Goal: Task Accomplishment & Management: Complete application form

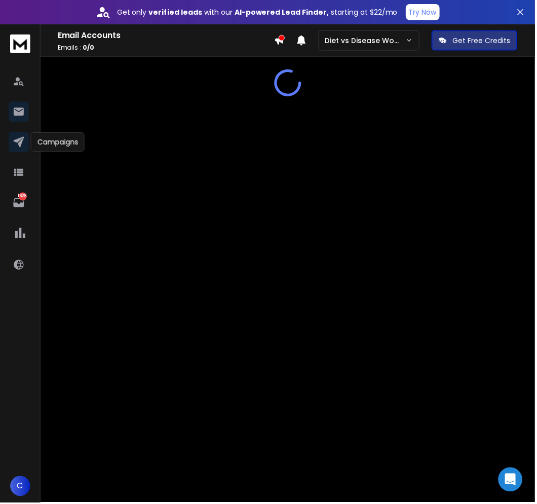
click at [9, 141] on link at bounding box center [19, 142] width 20 height 20
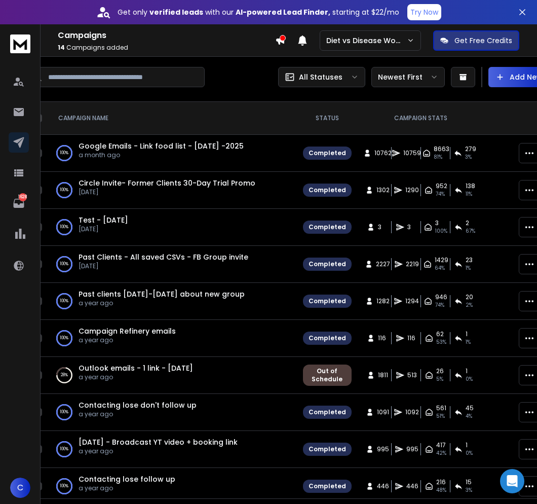
click at [158, 141] on span "Google Emails - Link food list - [DATE] -2025" at bounding box center [161, 146] width 165 height 10
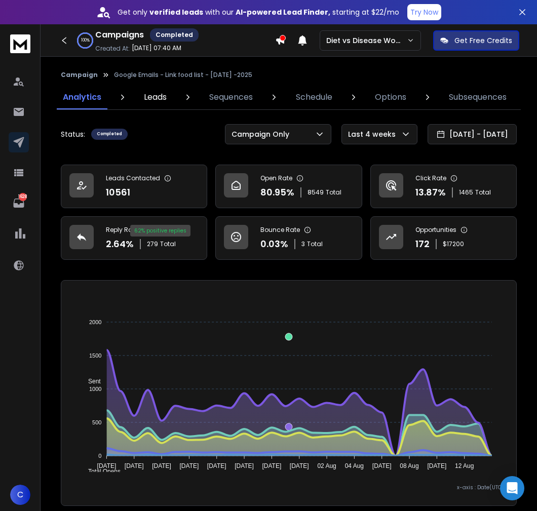
click at [151, 98] on p "Leads" at bounding box center [155, 97] width 23 height 12
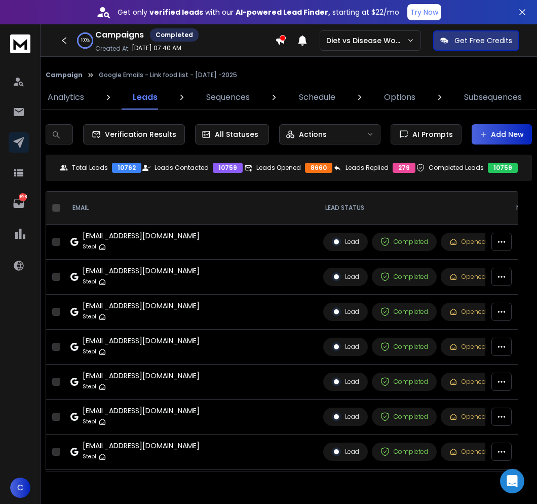
click at [507, 133] on button "Add New" at bounding box center [502, 134] width 60 height 20
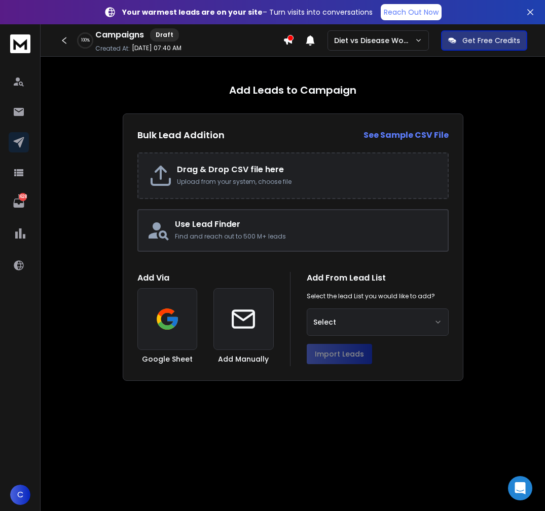
click at [234, 175] on h2 "Drag & Drop CSV file here" at bounding box center [307, 170] width 261 height 12
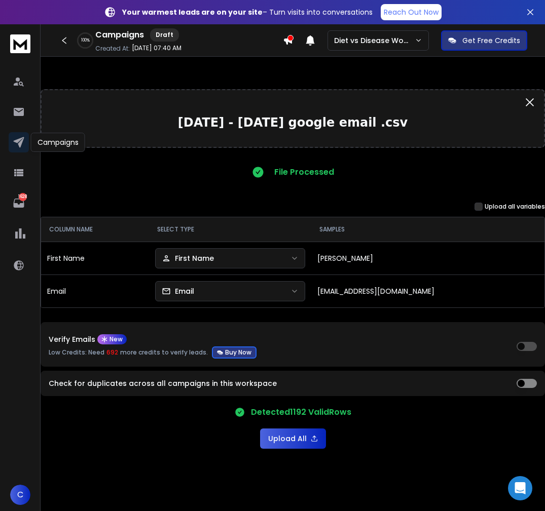
click at [23, 142] on icon at bounding box center [19, 142] width 12 height 12
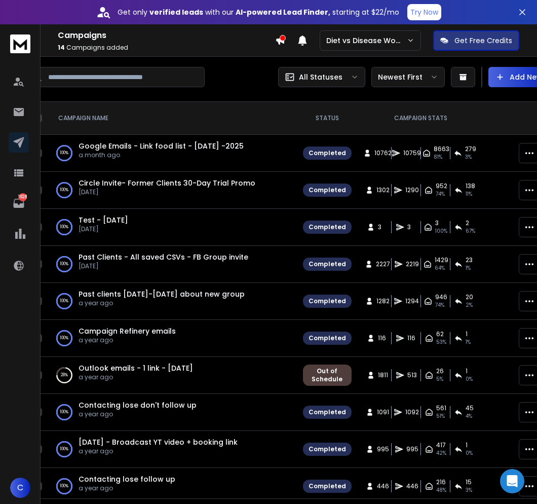
click at [206, 149] on span "Google Emails - Link food list - [DATE] -2025" at bounding box center [161, 146] width 165 height 10
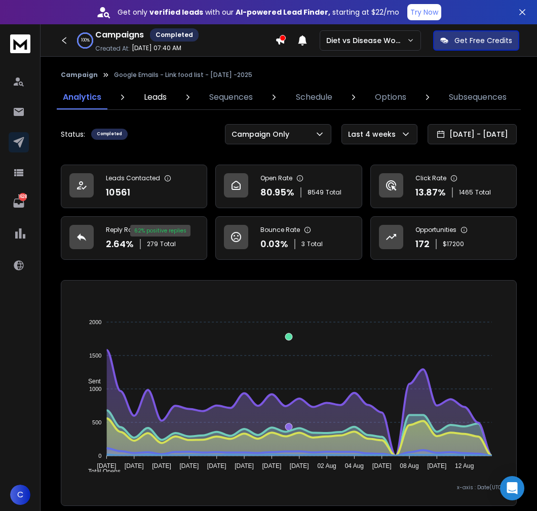
click at [163, 97] on p "Leads" at bounding box center [155, 97] width 23 height 12
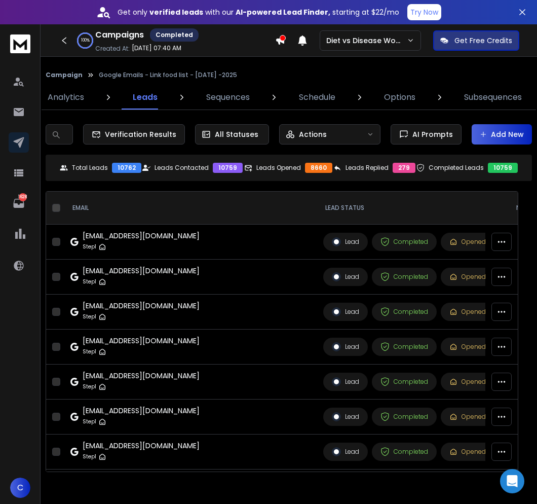
click at [511, 130] on button "Add New" at bounding box center [502, 134] width 60 height 20
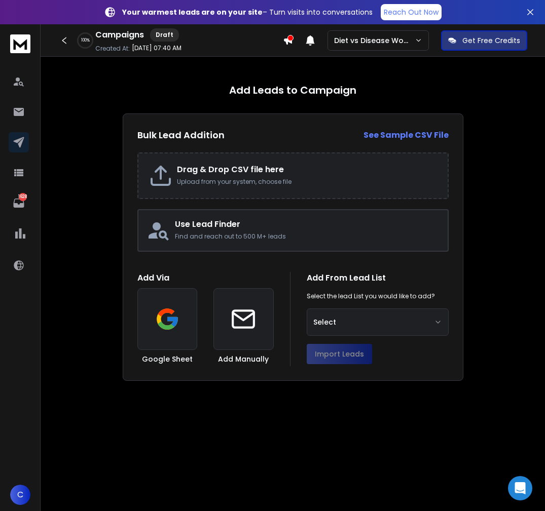
click at [244, 166] on h2 "Drag & Drop CSV file here" at bounding box center [307, 170] width 261 height 12
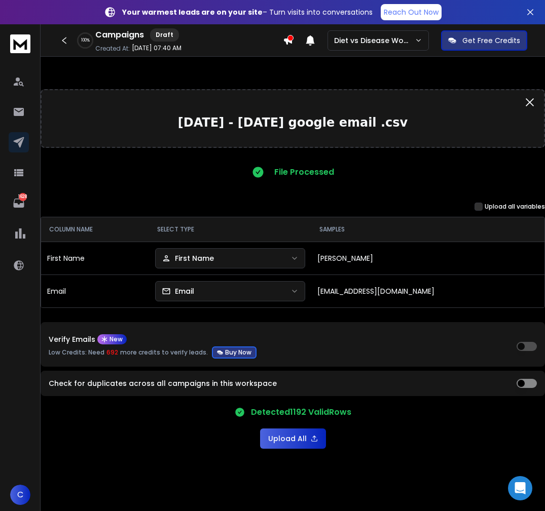
click at [522, 386] on button "Check for duplicates across all campaigns in this workspace" at bounding box center [526, 383] width 20 height 9
click at [306, 441] on button "Upload All" at bounding box center [293, 439] width 66 height 20
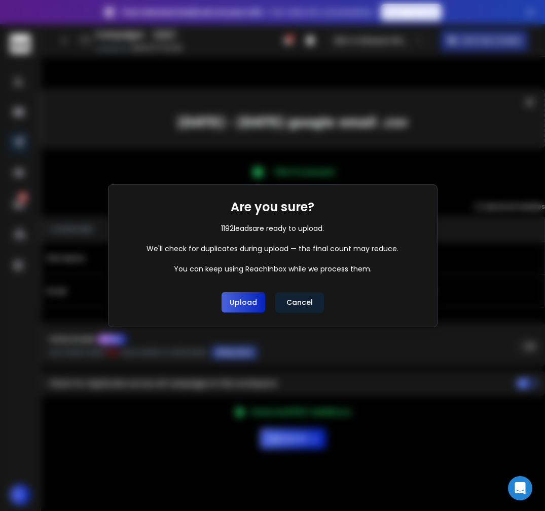
click at [241, 300] on button "Upload" at bounding box center [243, 302] width 44 height 20
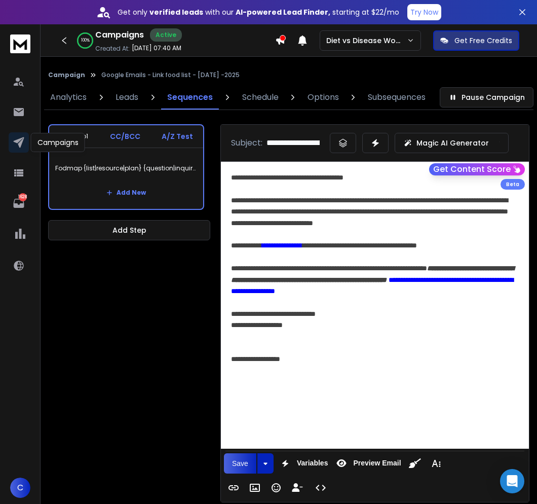
click at [20, 137] on icon at bounding box center [19, 142] width 12 height 12
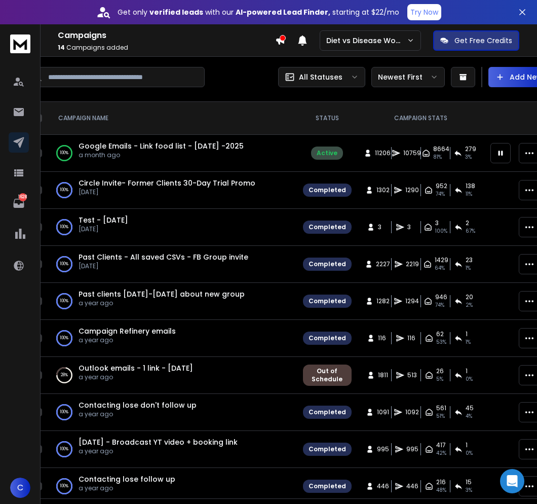
scroll to position [155, 0]
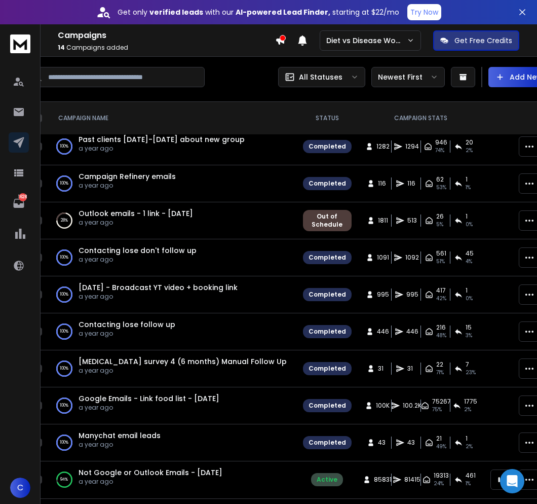
click at [138, 477] on p "a year ago" at bounding box center [151, 481] width 144 height 8
